Goal: Task Accomplishment & Management: Manage account settings

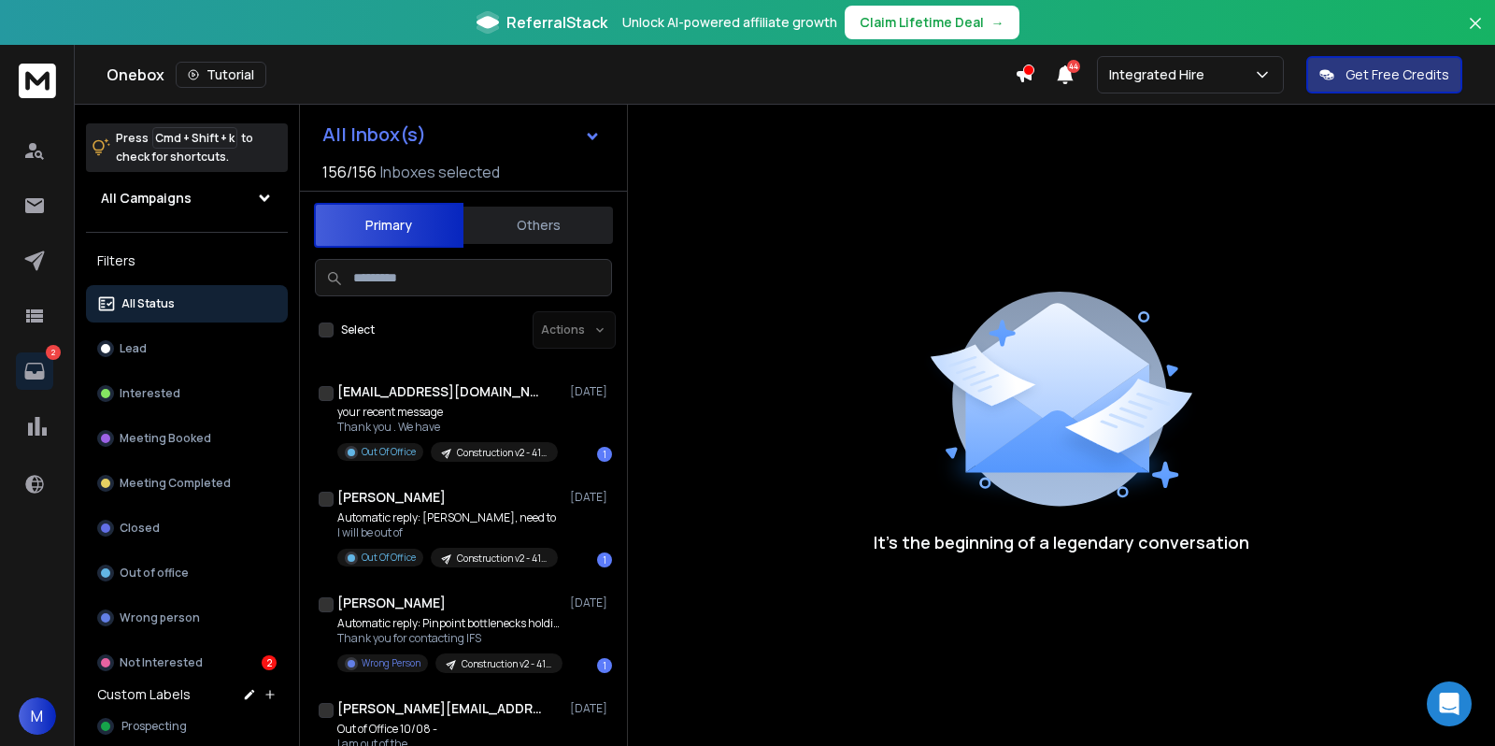
scroll to position [457, 0]
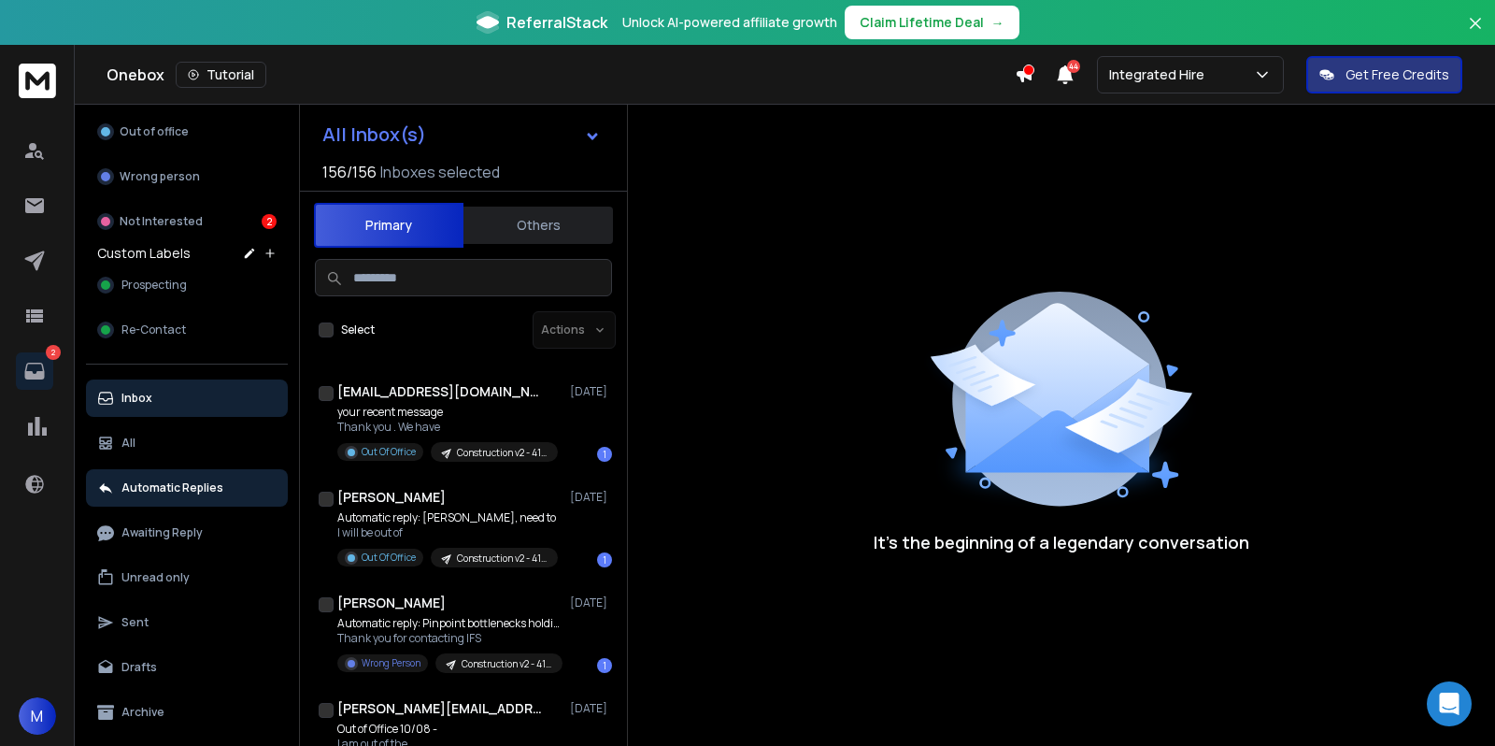
click at [189, 389] on button "Inbox" at bounding box center [187, 397] width 202 height 37
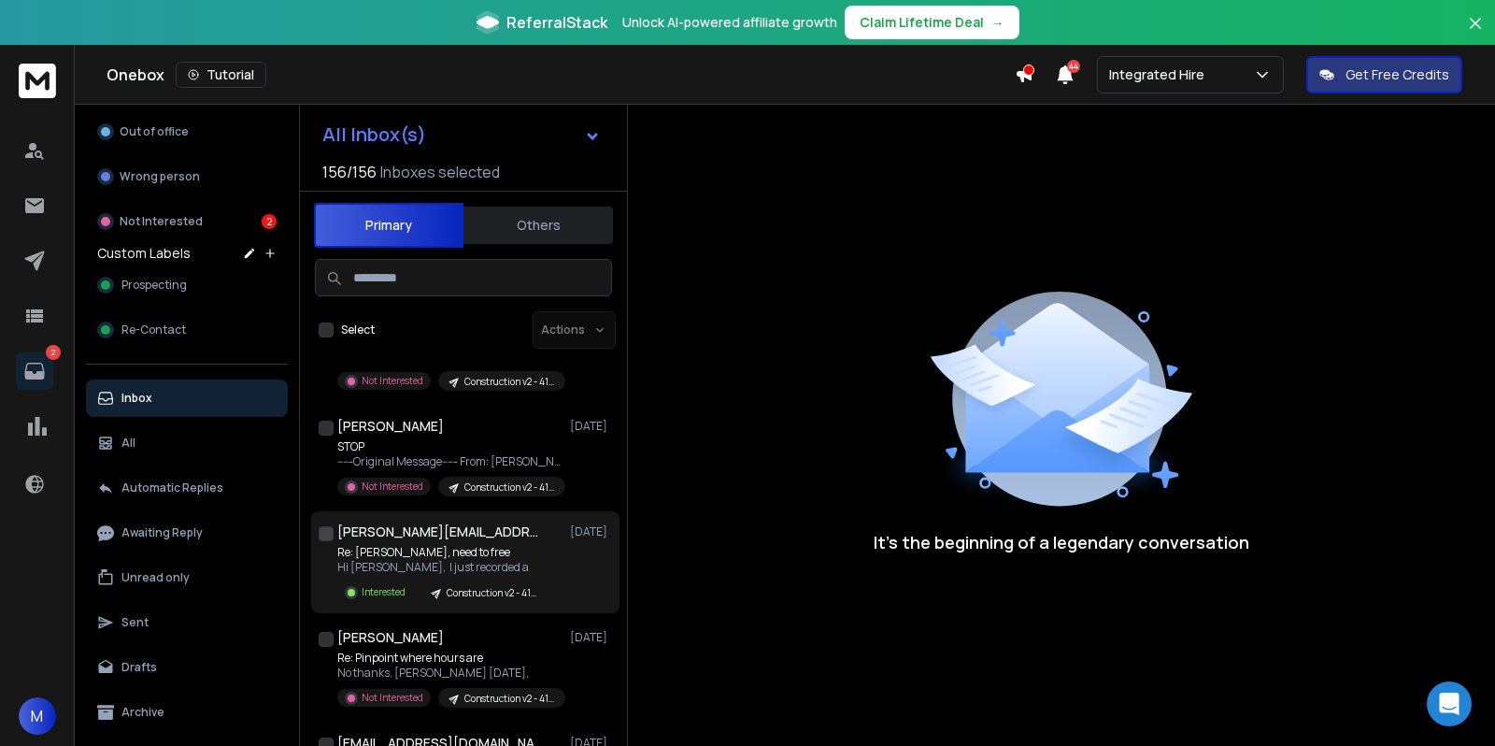
scroll to position [1462, 0]
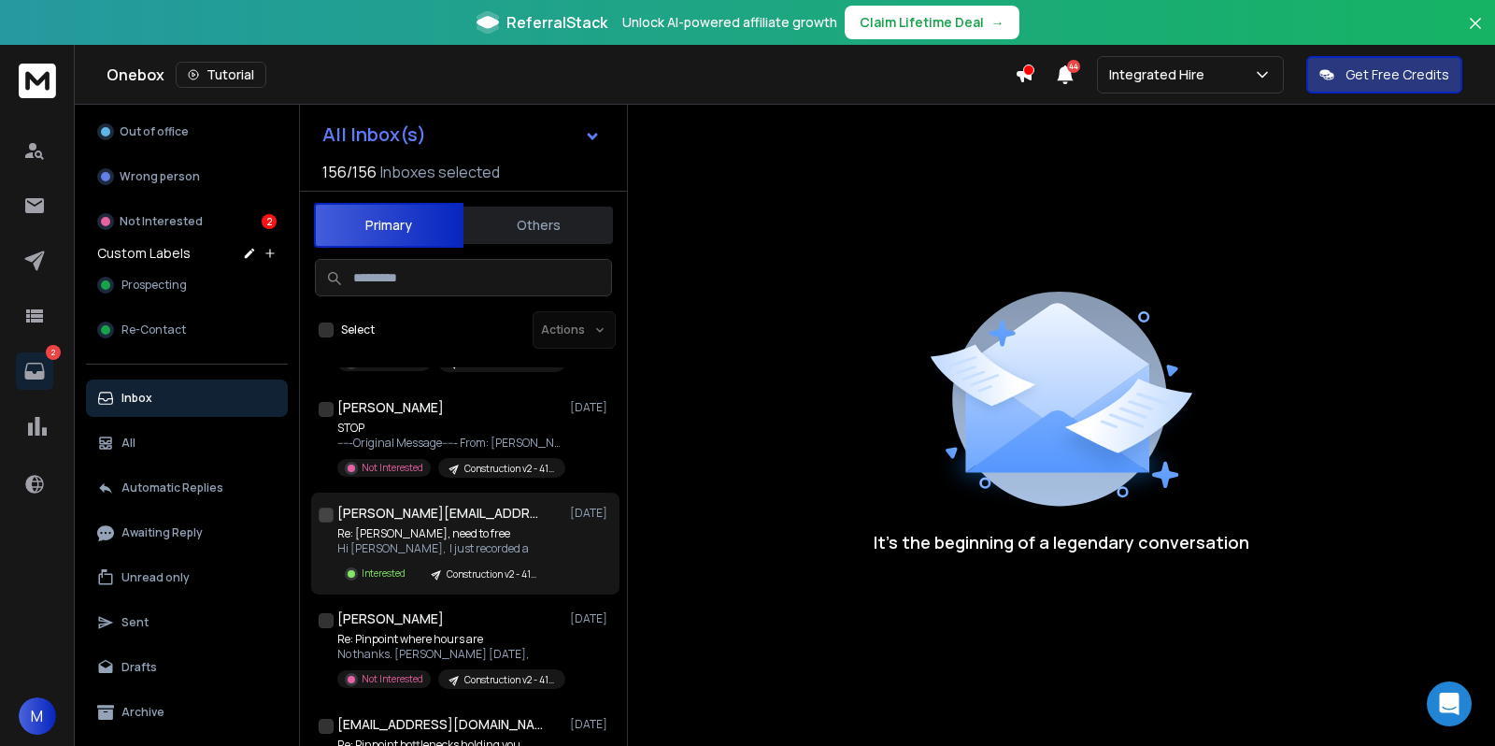
click at [494, 550] on p "Hi [PERSON_NAME], I just recorded a" at bounding box center [442, 548] width 210 height 15
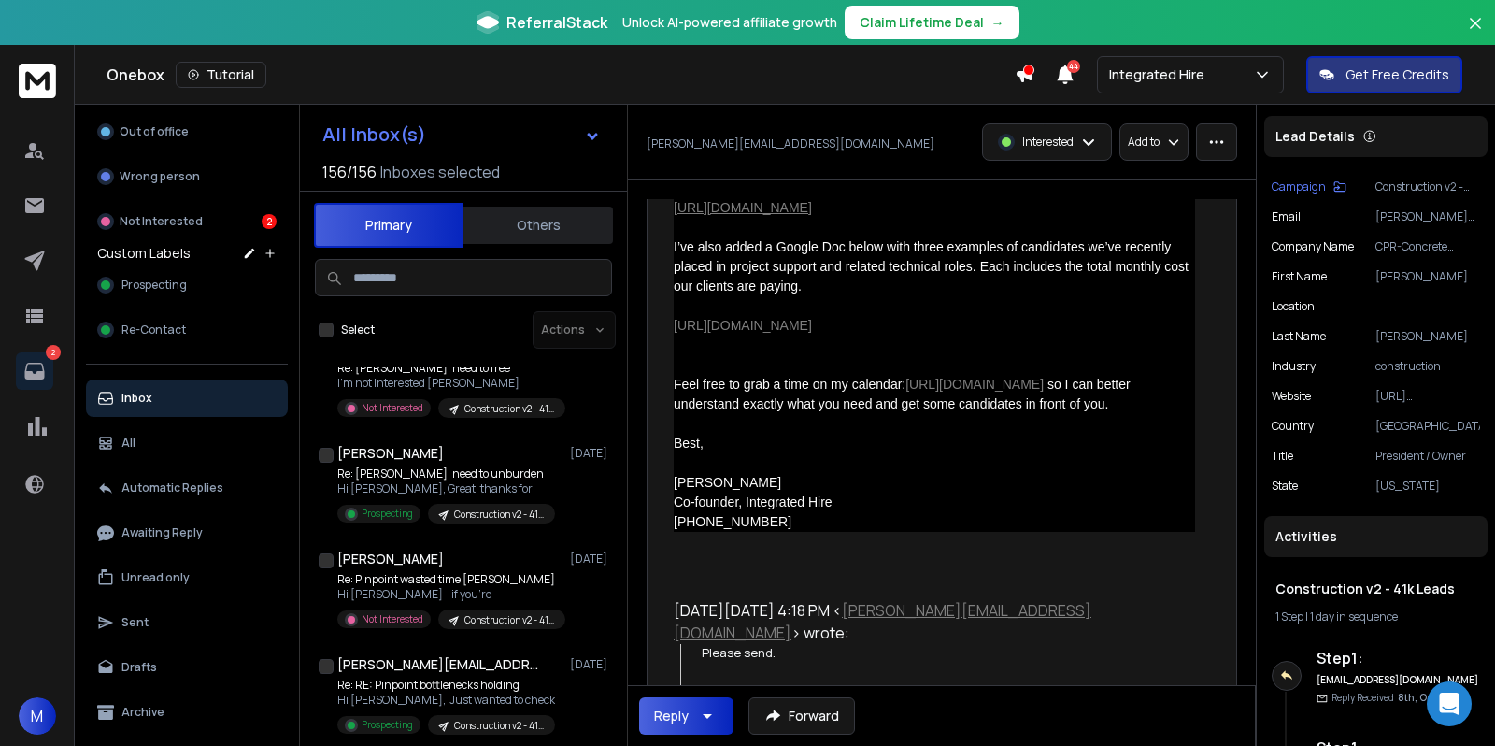
scroll to position [4169, 0]
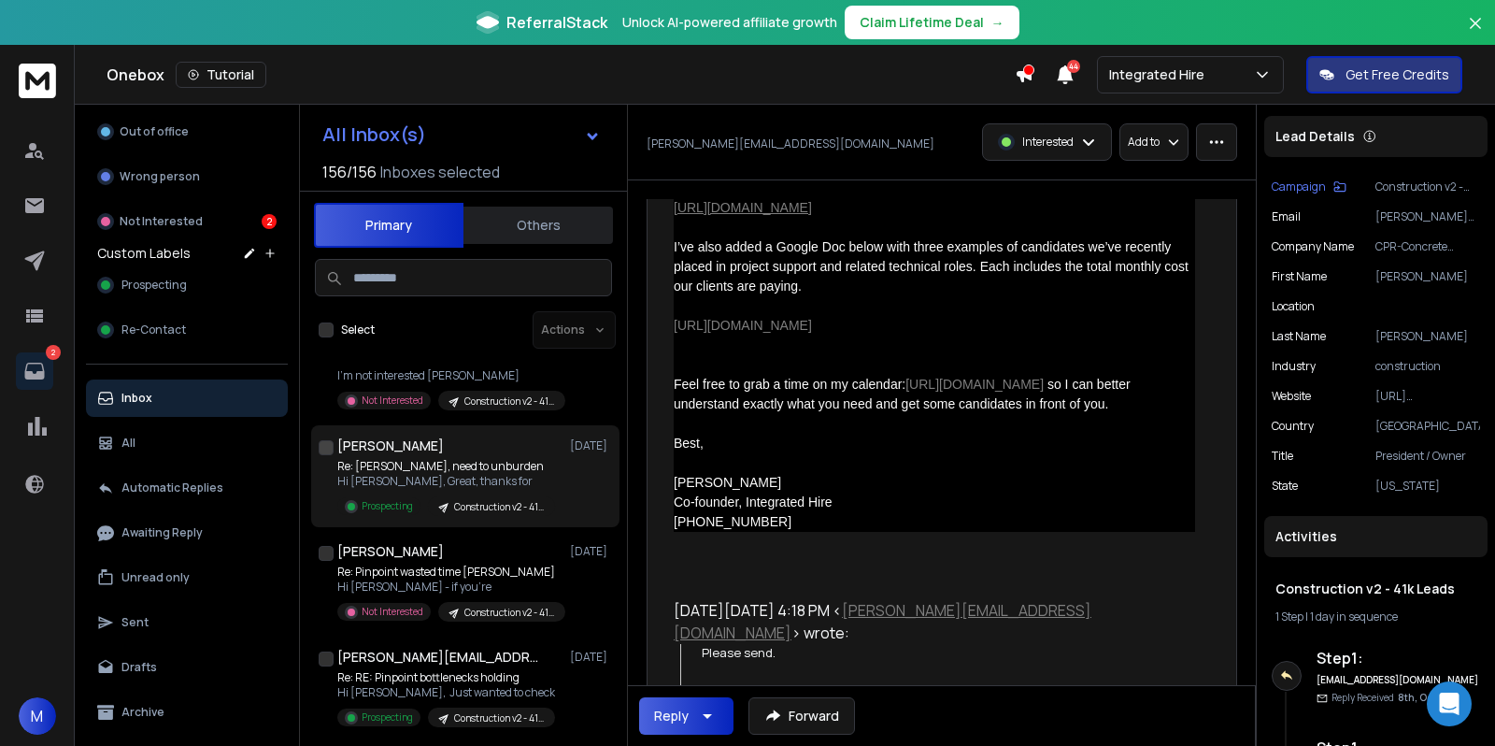
click at [499, 482] on p "Hi [PERSON_NAME], Great, thanks for" at bounding box center [446, 481] width 218 height 15
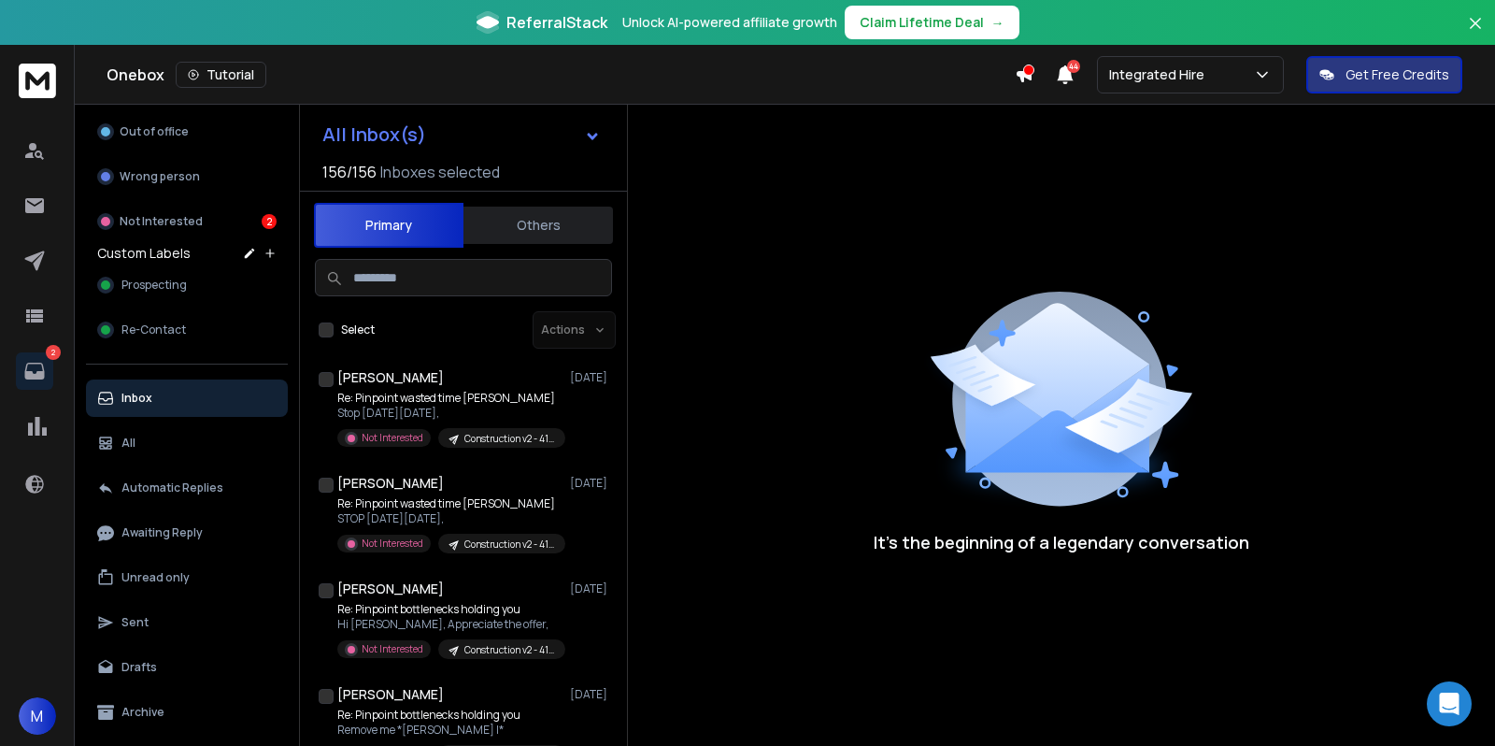
scroll to position [2756, 0]
click at [426, 269] on input at bounding box center [463, 277] width 297 height 37
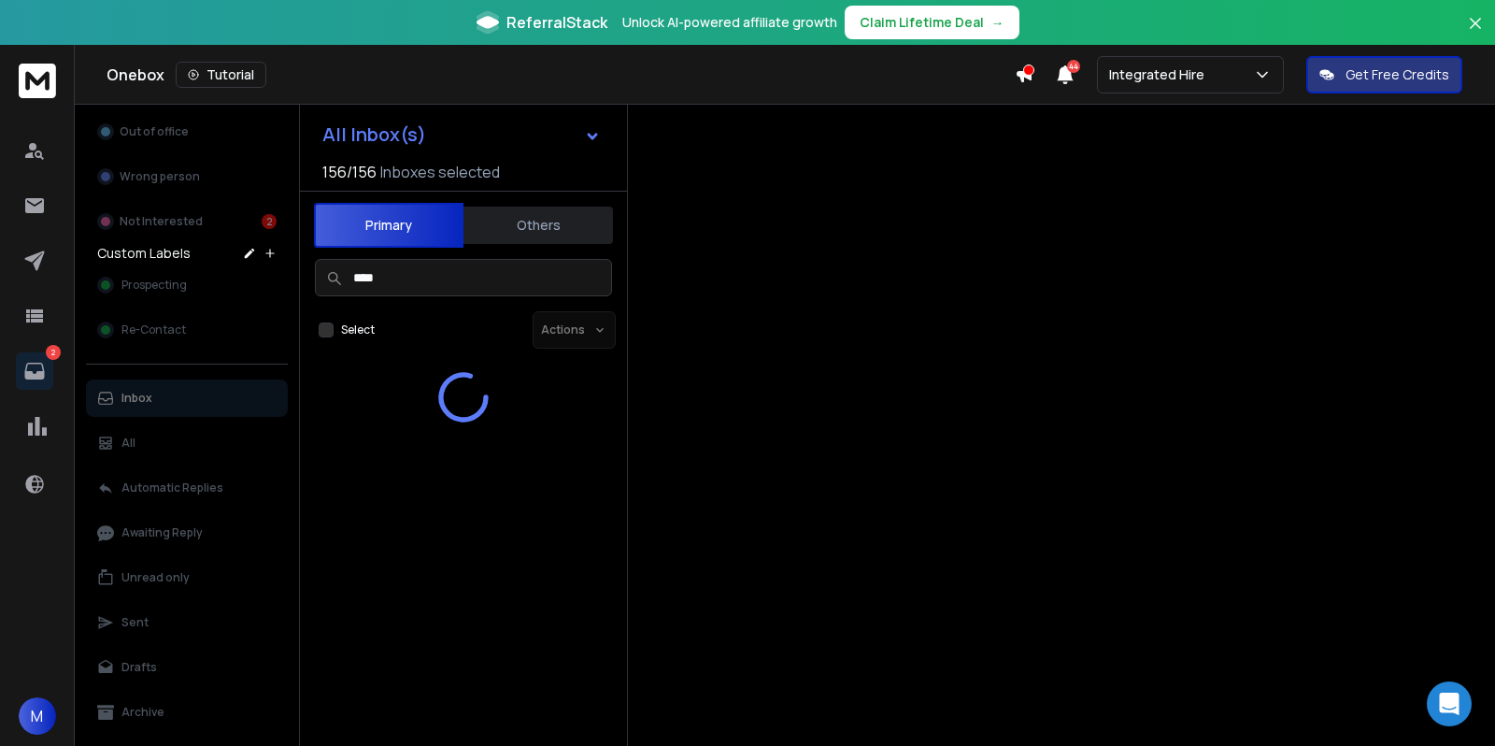
scroll to position [0, 0]
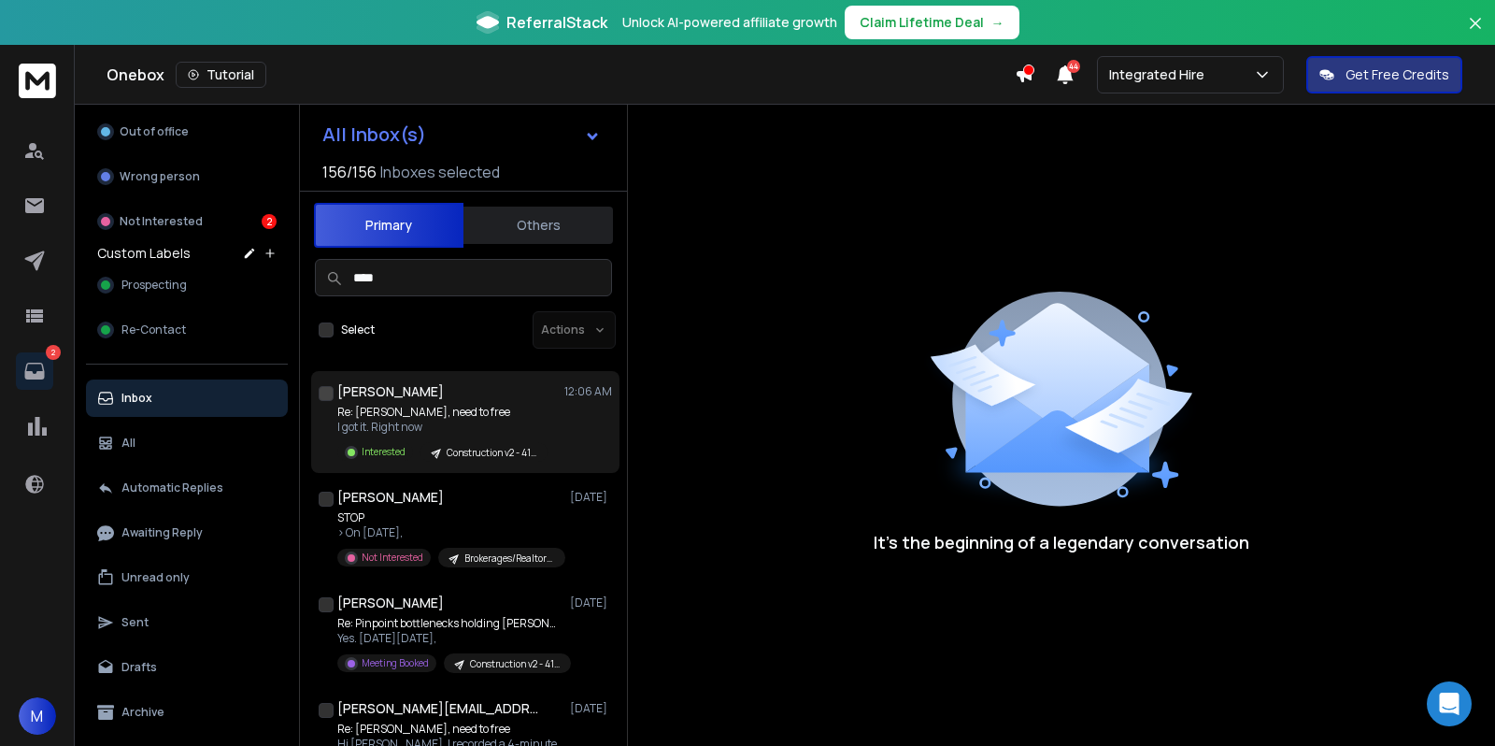
type input "****"
click at [498, 413] on p "Re: [PERSON_NAME], need to free" at bounding box center [442, 412] width 210 height 15
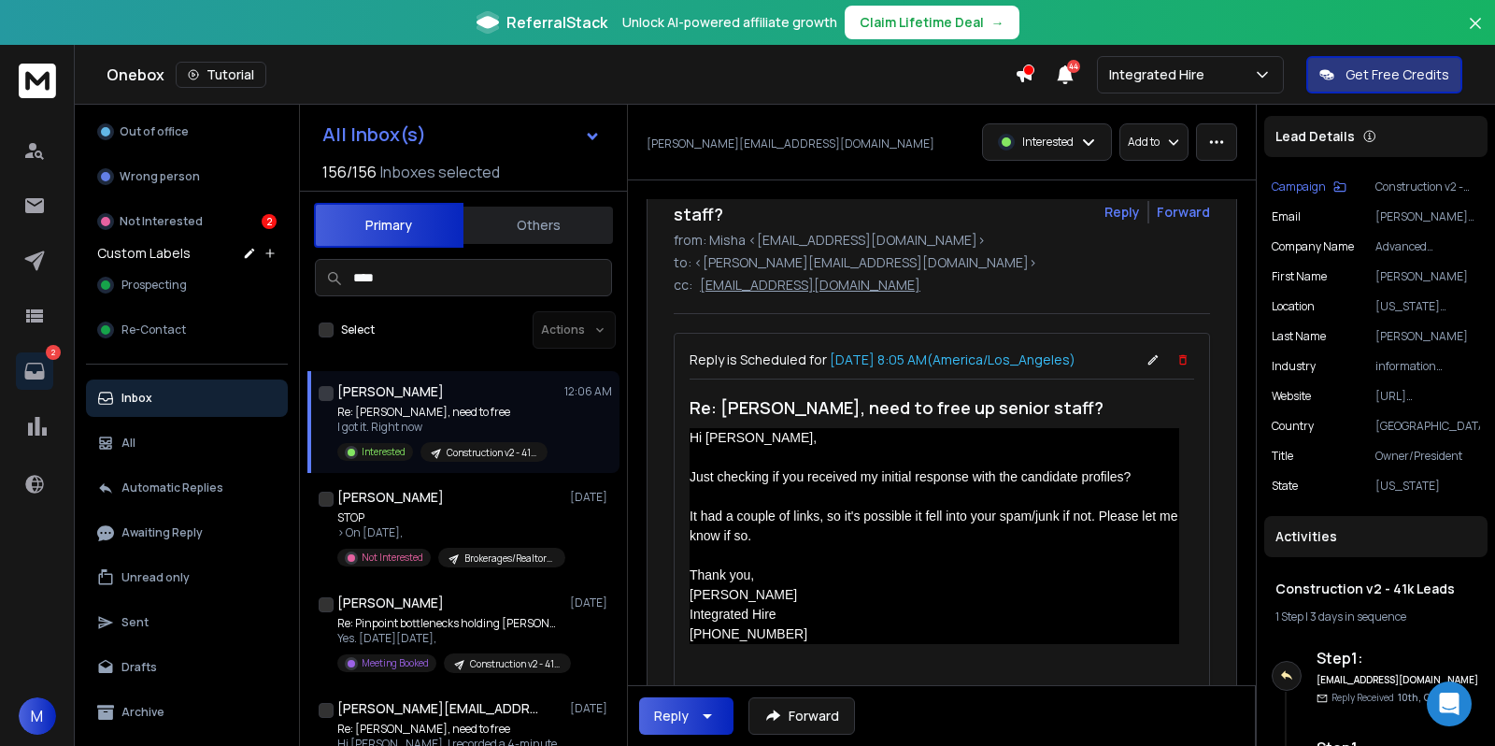
scroll to position [128, 0]
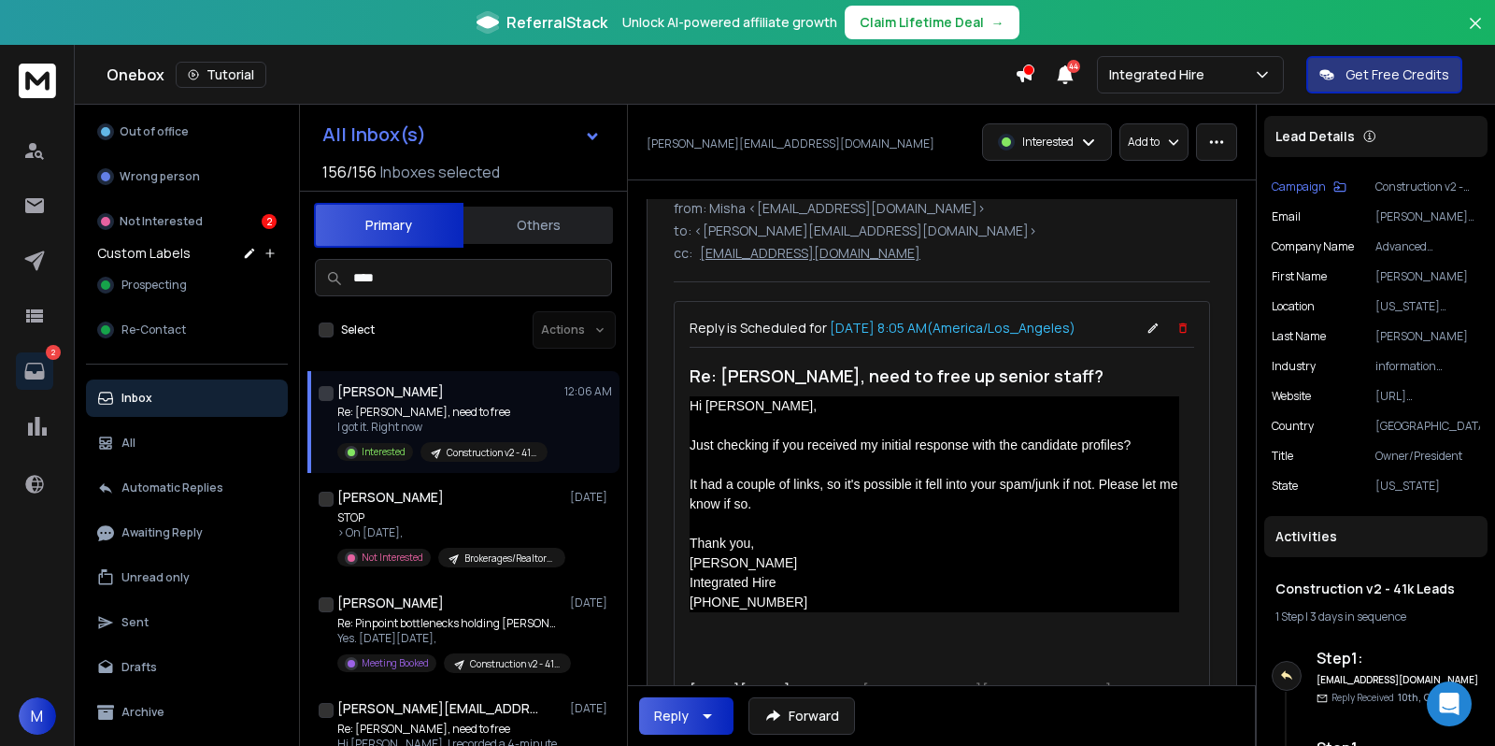
click at [495, 423] on p "I got it. Right now" at bounding box center [442, 427] width 210 height 15
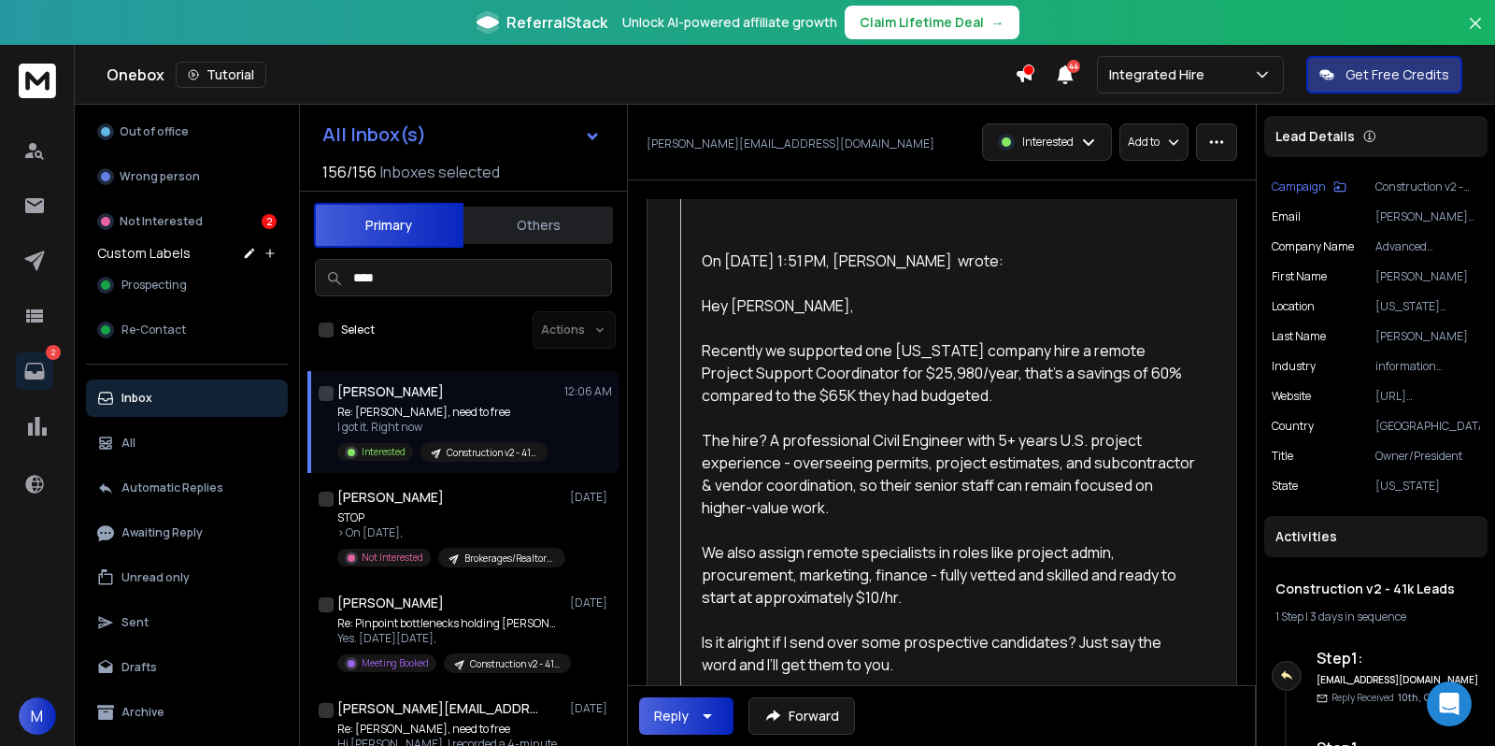
scroll to position [3850, 0]
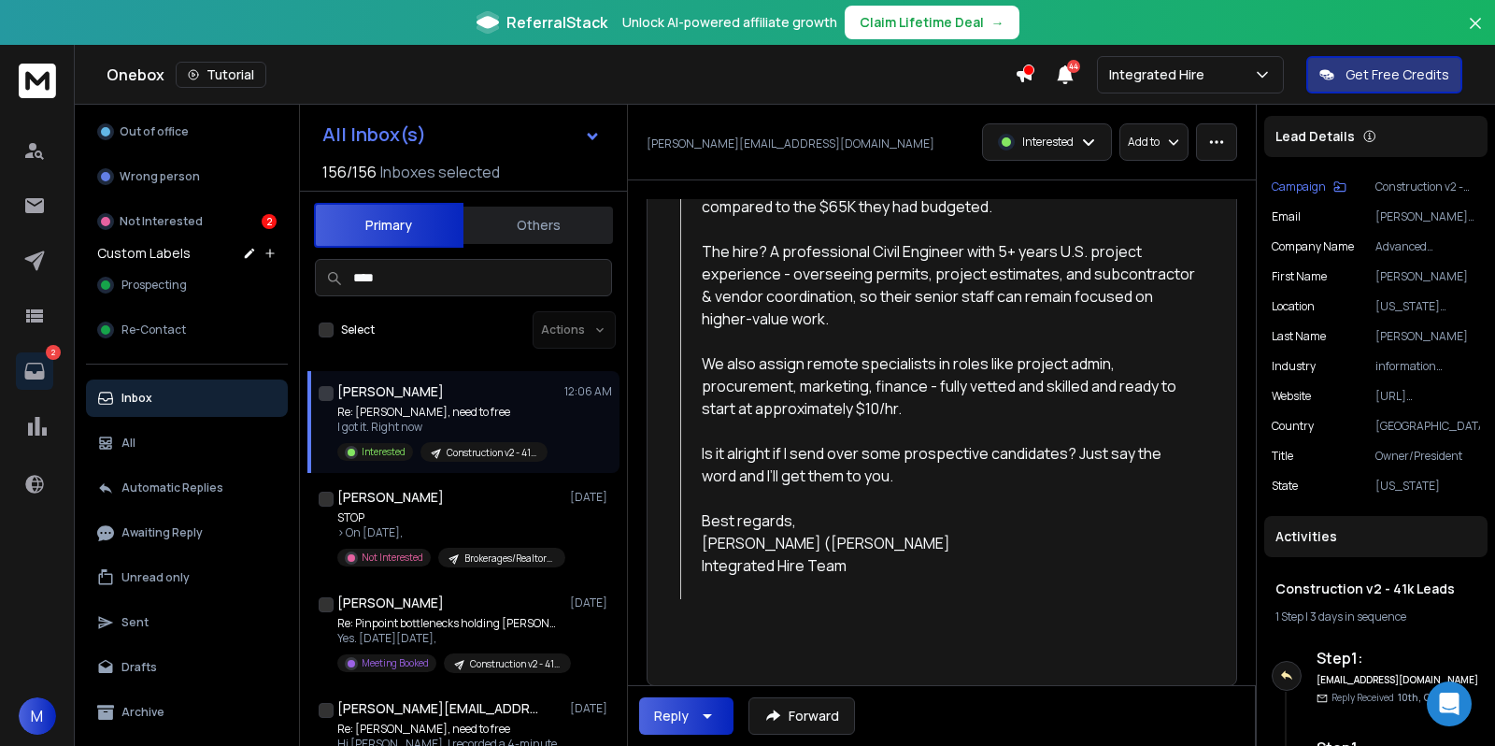
click at [948, 708] on p "View all 2 replies" at bounding box center [953, 715] width 81 height 15
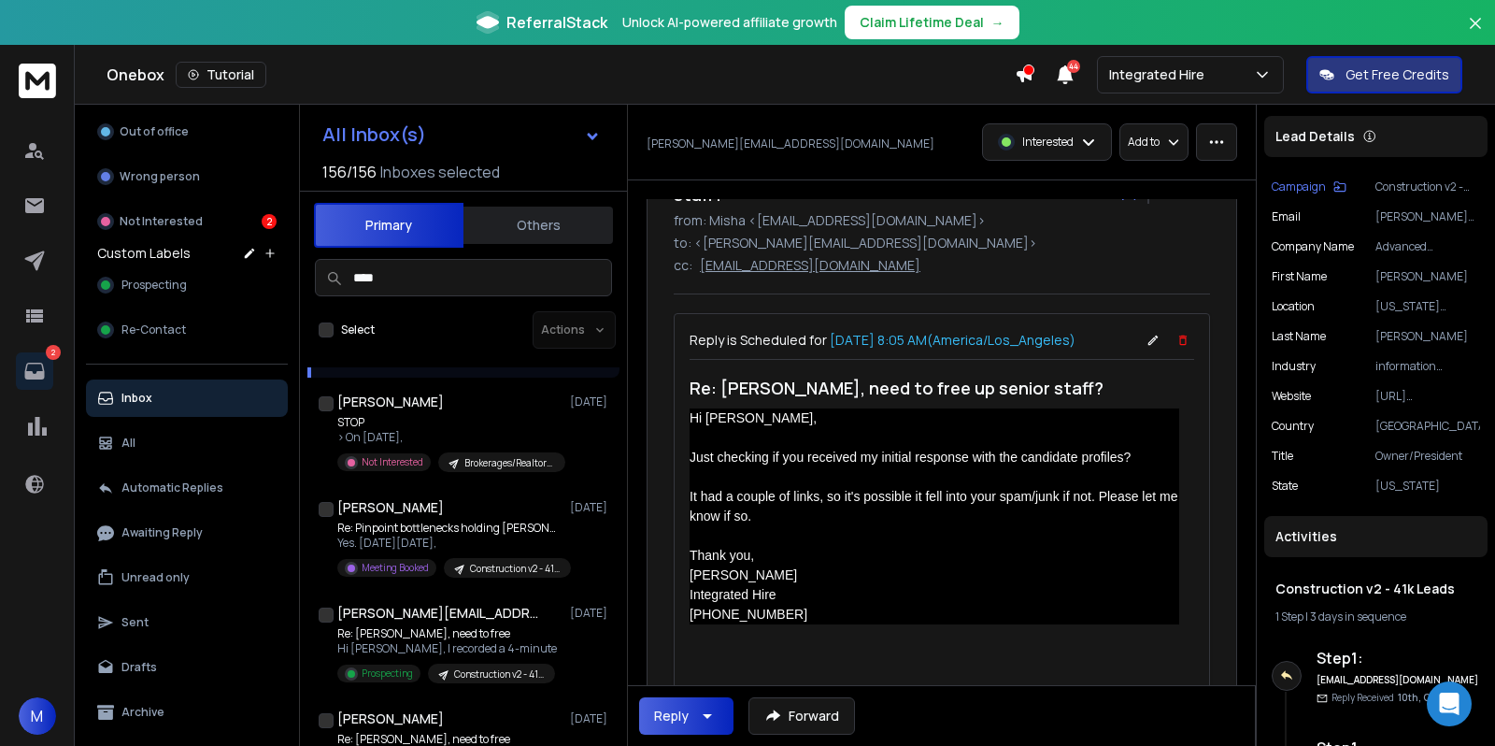
scroll to position [0, 0]
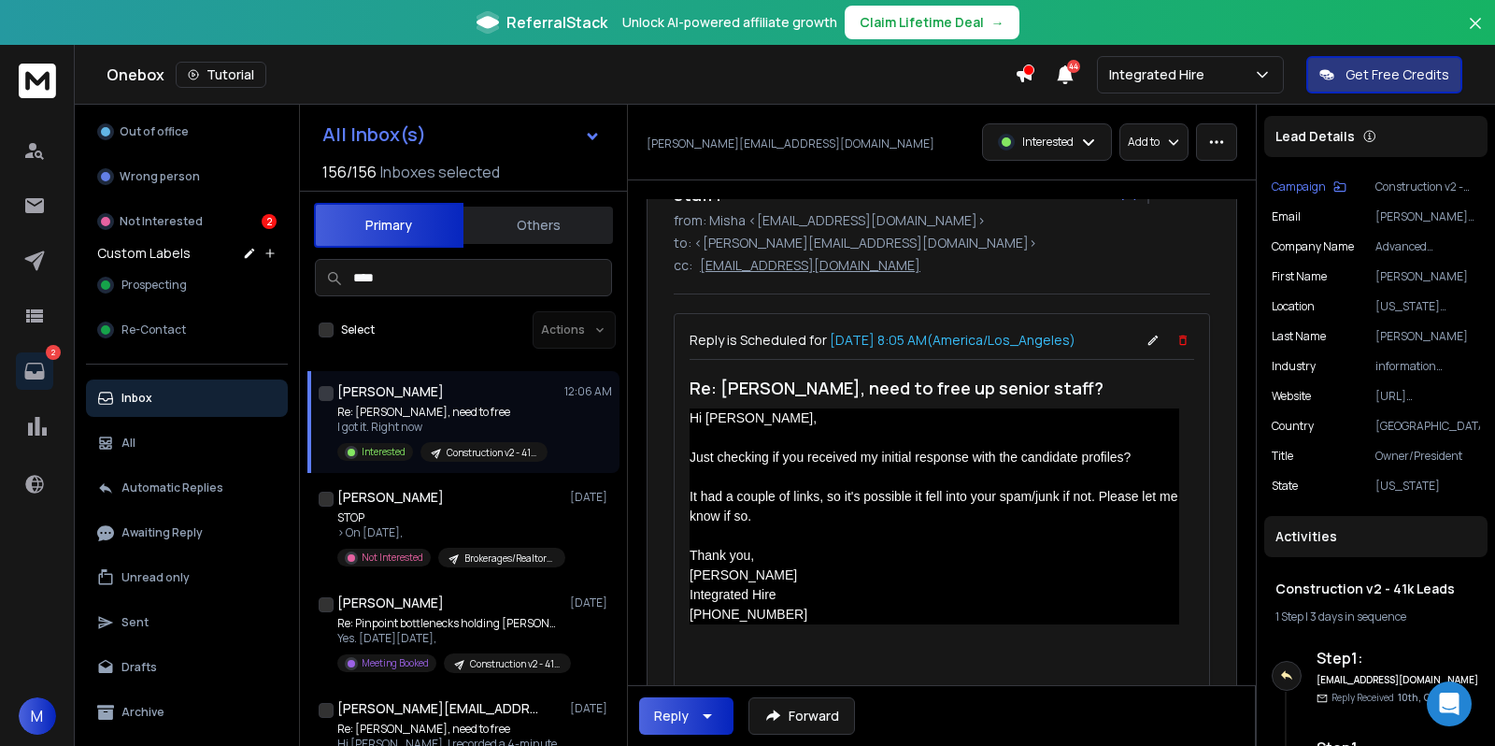
click at [478, 407] on p "Re: [PERSON_NAME], need to free" at bounding box center [442, 412] width 210 height 15
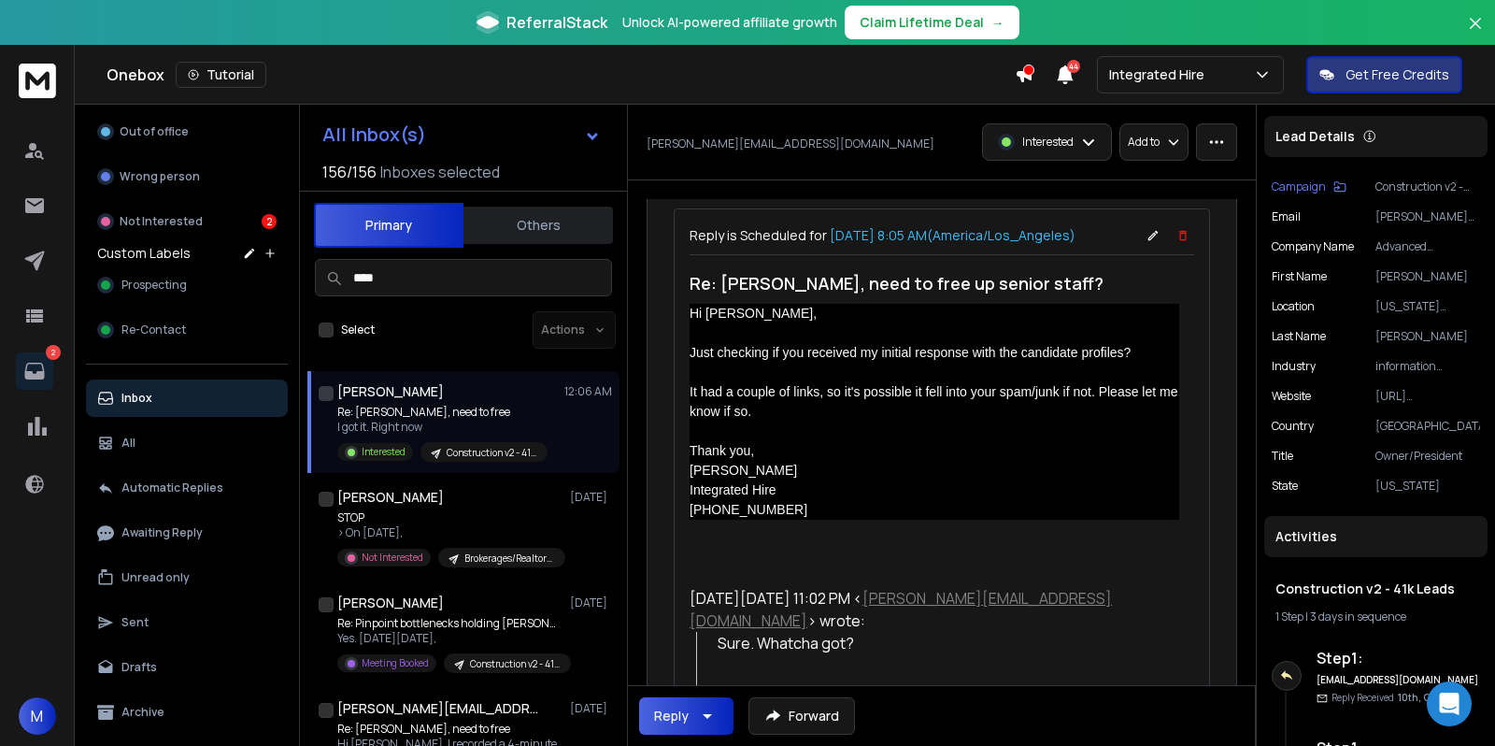
scroll to position [183, 0]
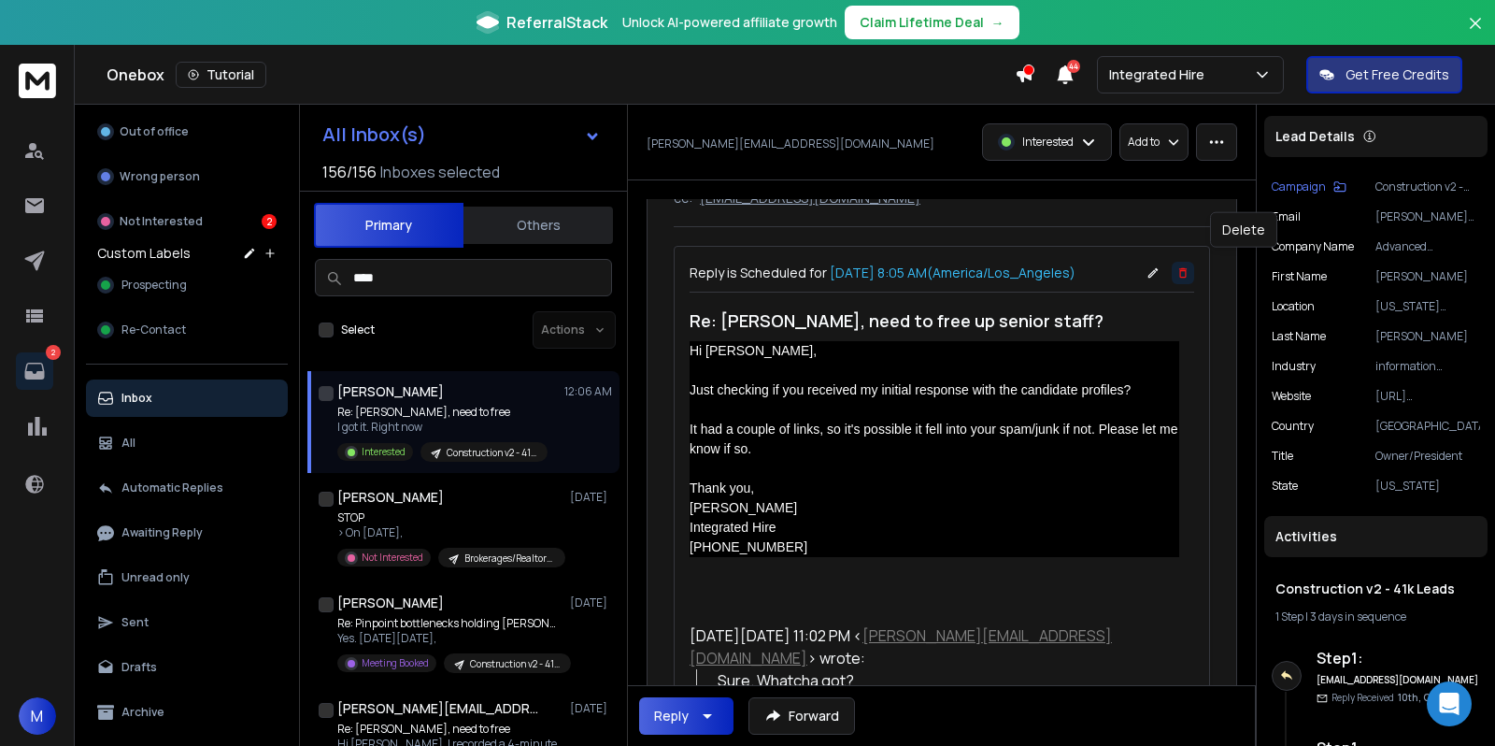
click at [1189, 266] on icon at bounding box center [1182, 272] width 13 height 13
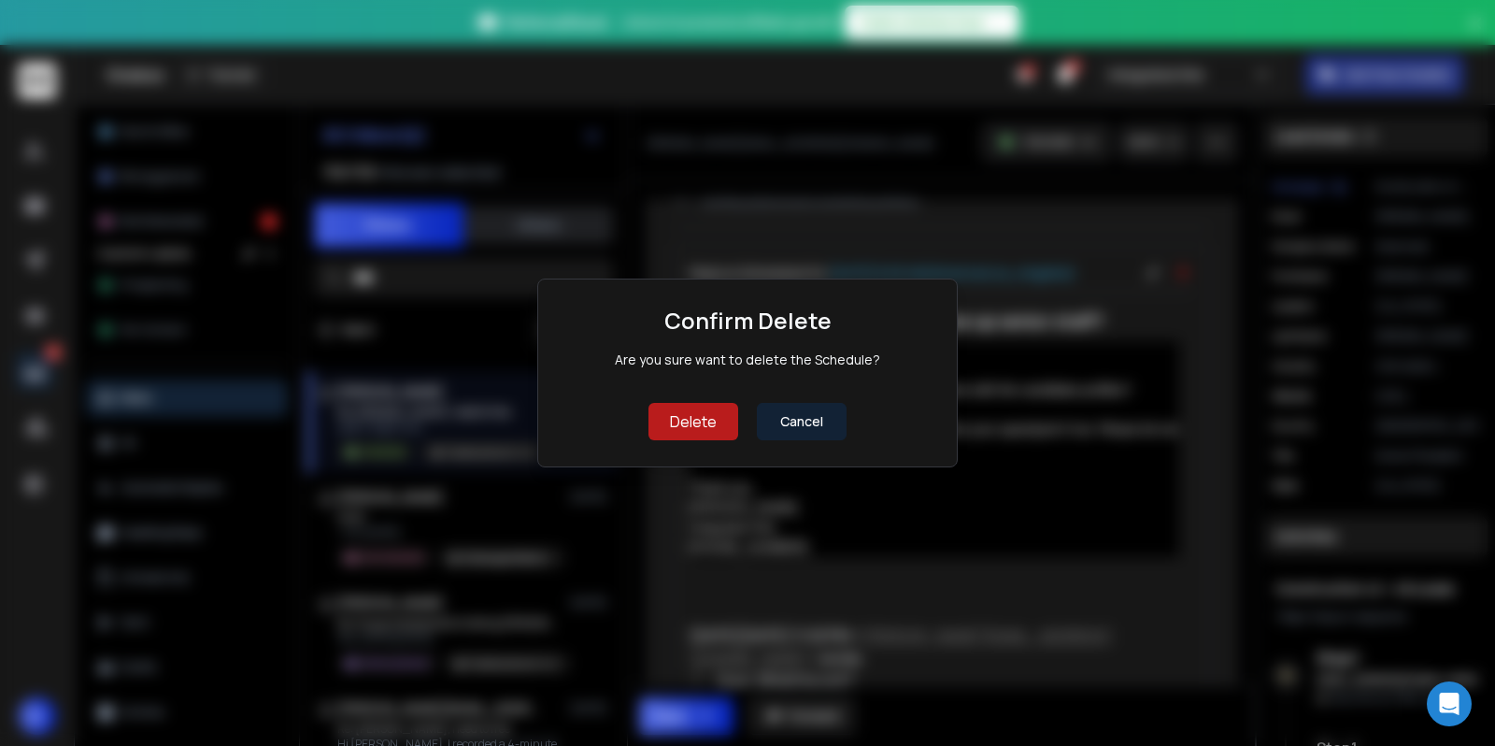
click at [716, 430] on button "Delete" at bounding box center [693, 421] width 90 height 37
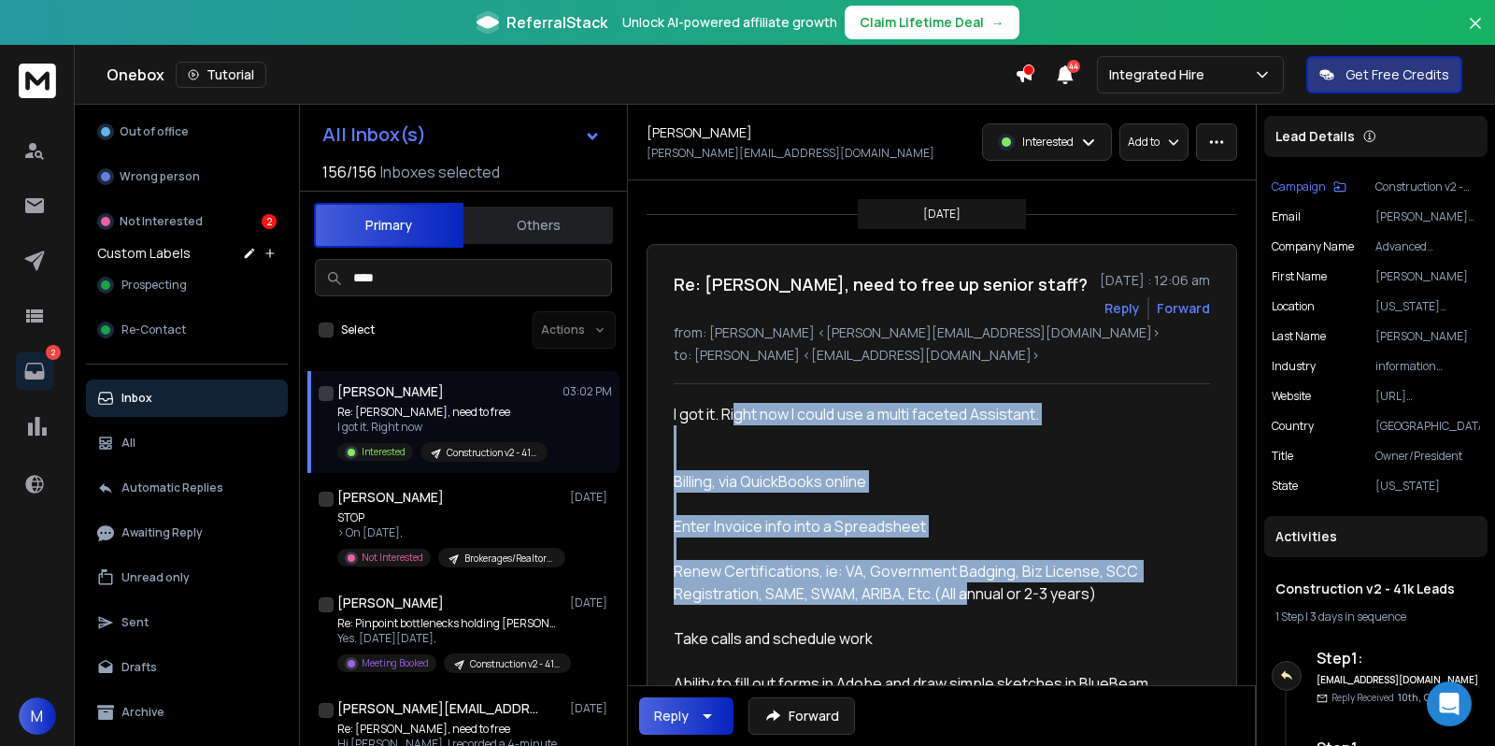
drag, startPoint x: 736, startPoint y: 415, endPoint x: 969, endPoint y: 587, distance: 289.3
click at [969, 587] on div "Renew Certifications, ie: VA, Government Badging, Biz License, SCC Registration…" at bounding box center [934, 582] width 521 height 45
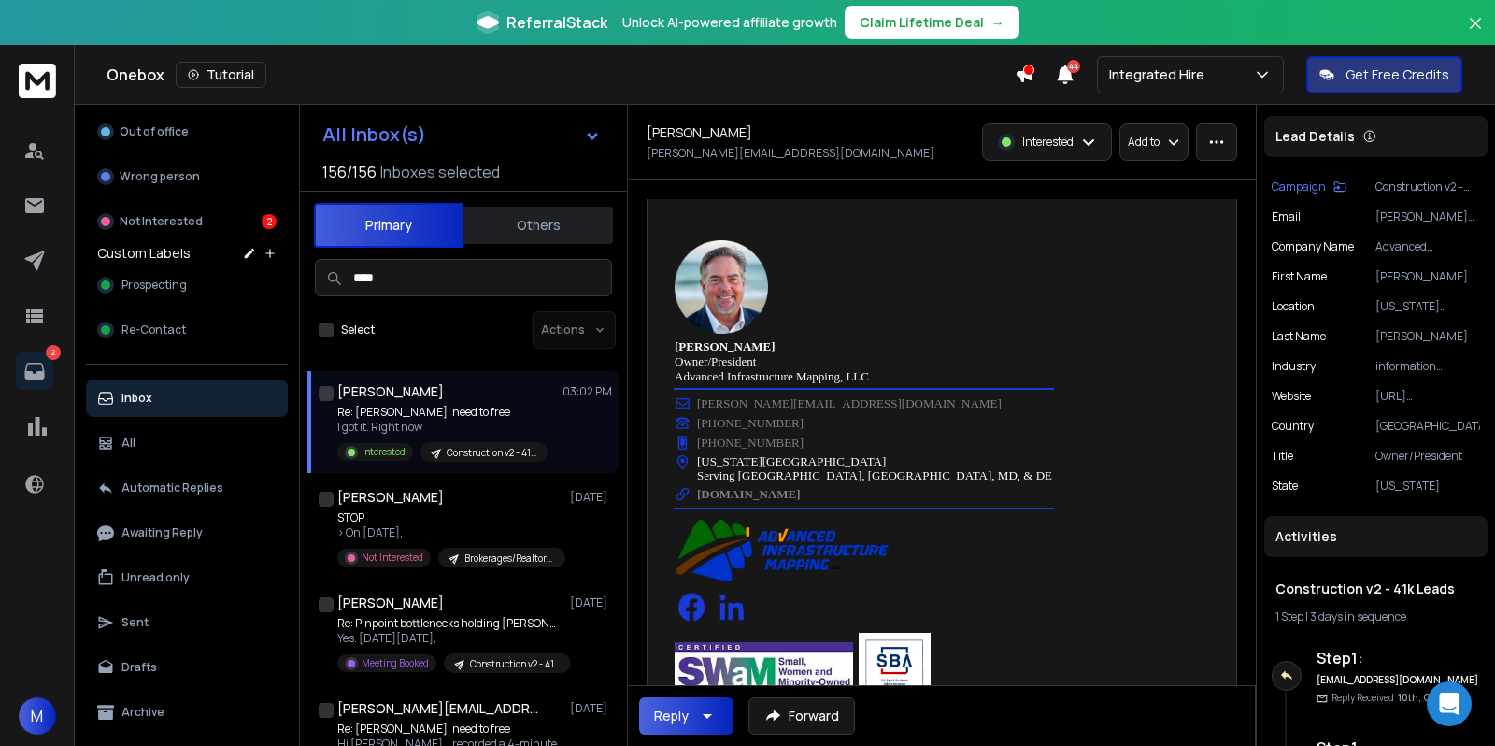
scroll to position [818, 0]
